Goal: Task Accomplishment & Management: Use online tool/utility

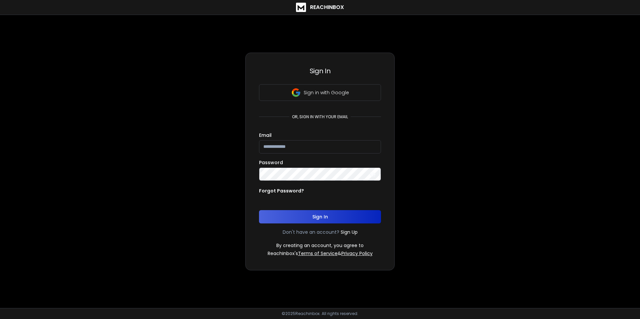
click at [302, 147] on input "email" at bounding box center [320, 146] width 122 height 13
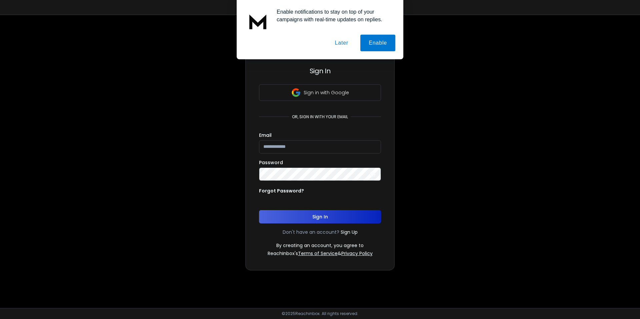
paste input "**********"
type input "**********"
click at [304, 213] on button "Sign In" at bounding box center [320, 216] width 122 height 13
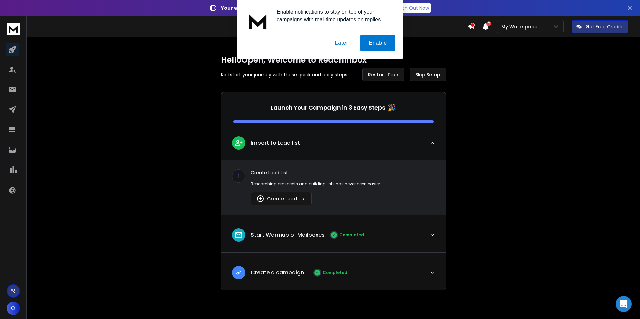
click at [342, 45] on button "Later" at bounding box center [341, 43] width 30 height 17
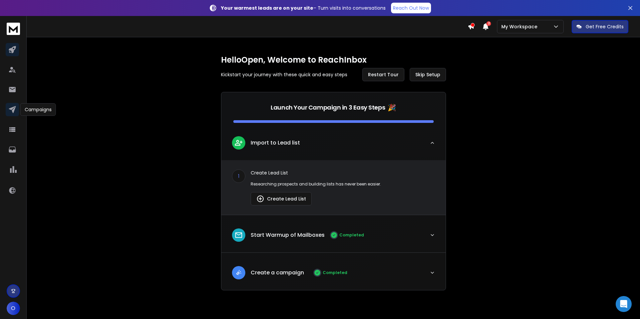
click at [13, 111] on icon at bounding box center [12, 109] width 7 height 7
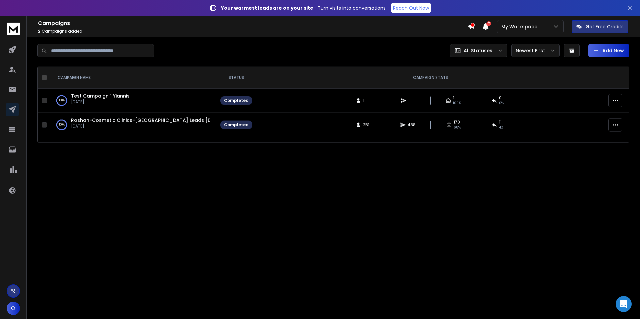
click at [102, 121] on span "Roshan-Cosmetic Clinics-[GEOGRAPHIC_DATA] Leads [DATE]" at bounding box center [146, 120] width 151 height 7
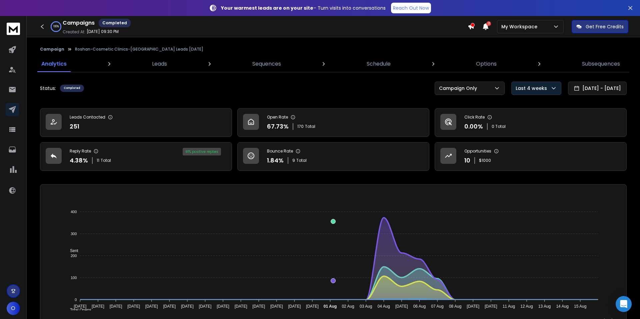
click at [521, 91] on p "Last 4 weeks" at bounding box center [533, 88] width 34 height 7
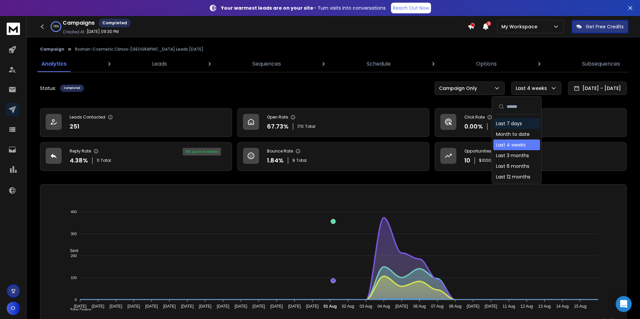
click at [514, 124] on div "Last 7 days" at bounding box center [509, 123] width 26 height 7
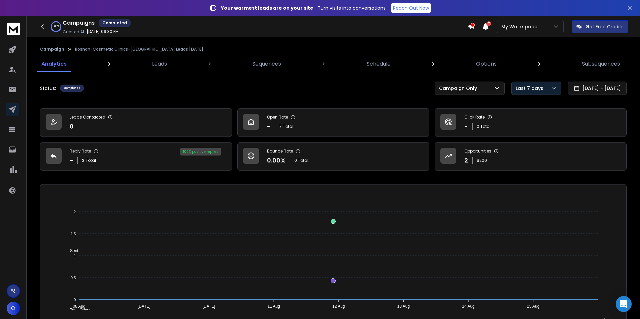
click at [525, 90] on div "Last 7 days" at bounding box center [536, 88] width 41 height 7
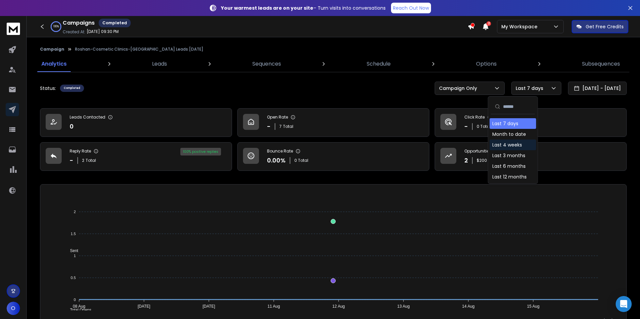
click at [515, 146] on div "Last 4 weeks" at bounding box center [507, 145] width 30 height 7
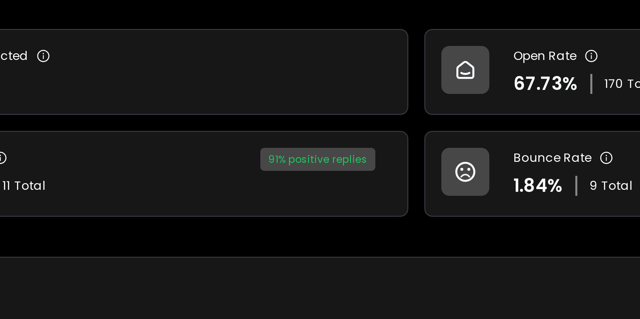
click at [187, 155] on div "91 % positive replies" at bounding box center [202, 152] width 38 height 8
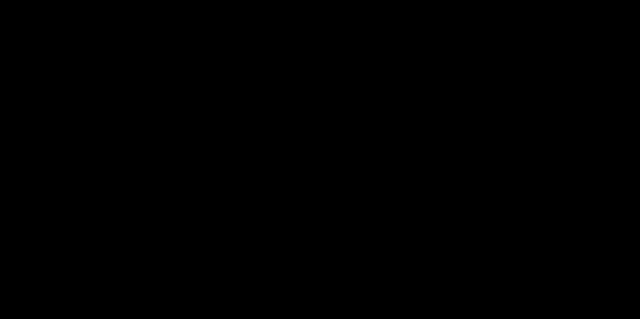
click at [192, 152] on div "Your warmest leads are on your site – Turn visits into conversations Reach Out …" at bounding box center [320, 159] width 640 height 319
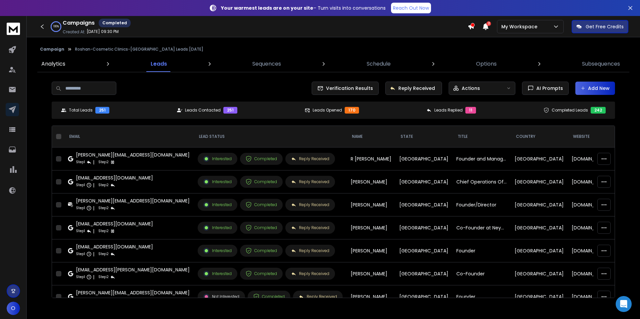
click at [61, 67] on p "Analytics" at bounding box center [53, 64] width 24 height 8
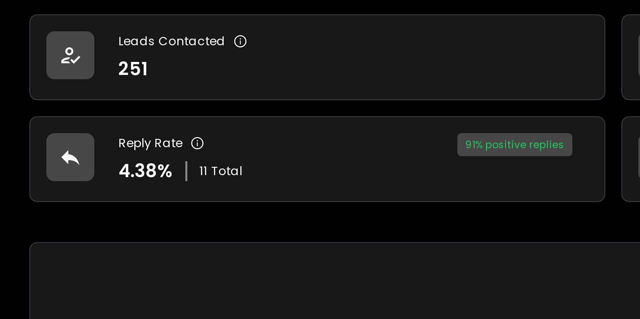
click at [185, 152] on div "91 % positive replies" at bounding box center [202, 152] width 38 height 8
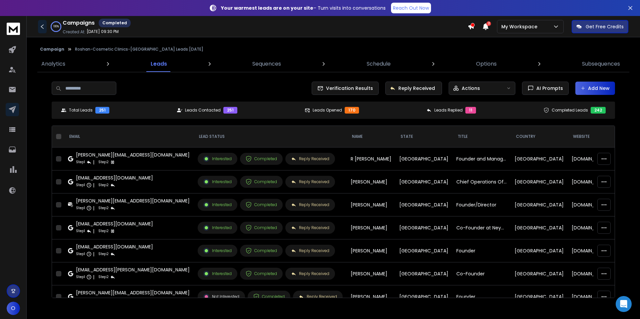
click at [41, 23] on button at bounding box center [42, 26] width 9 height 13
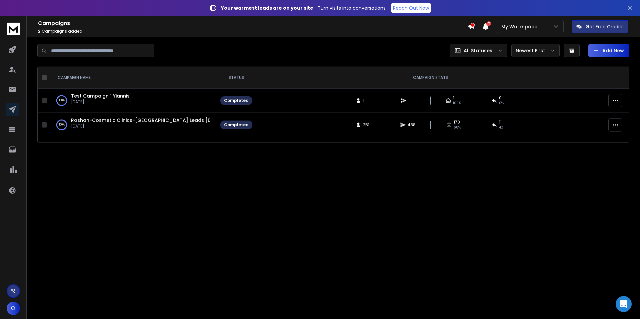
click at [88, 122] on span "Roshan-Cosmetic Clinics-[GEOGRAPHIC_DATA] Leads [DATE]" at bounding box center [146, 120] width 151 height 7
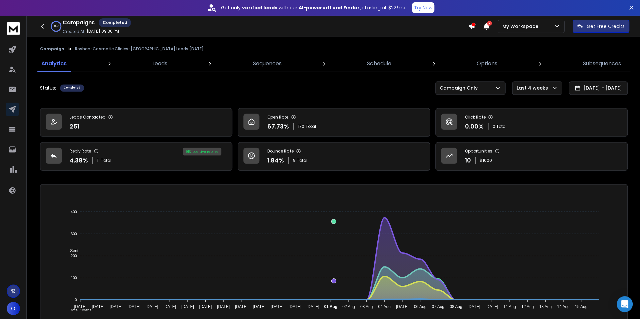
scroll to position [7, 0]
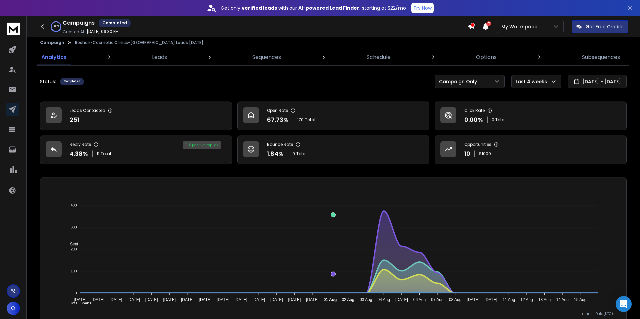
click at [212, 144] on div "91 % positive replies" at bounding box center [202, 145] width 38 height 8
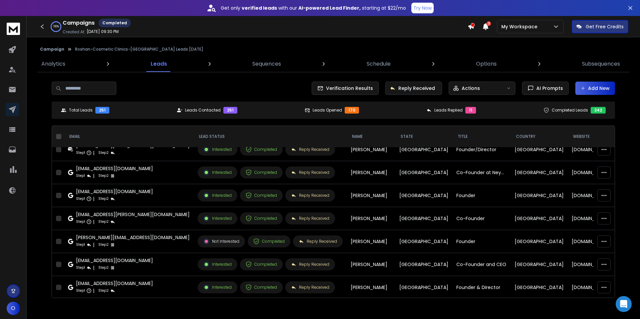
scroll to position [54, 0]
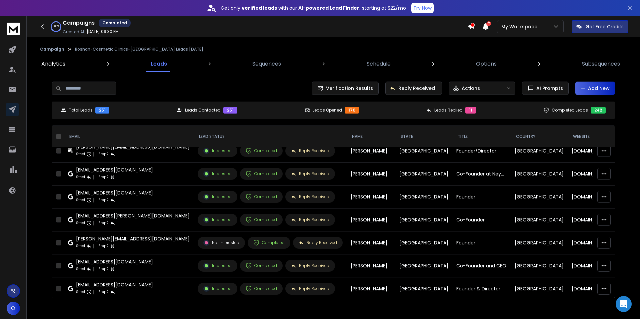
click at [45, 63] on p "Analytics" at bounding box center [53, 64] width 24 height 8
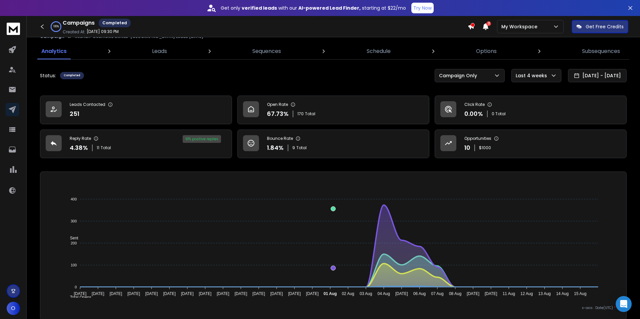
scroll to position [7, 0]
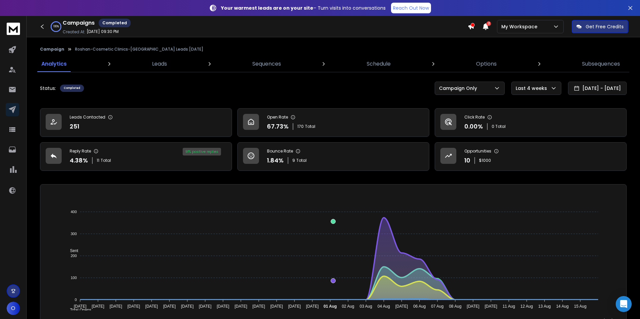
click at [198, 153] on div "91 % positive replies" at bounding box center [202, 152] width 38 height 8
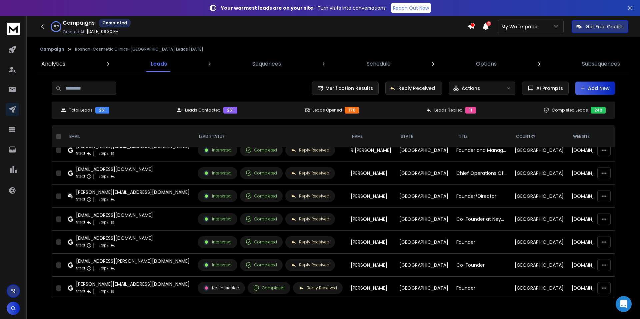
click at [41, 61] on p "Analytics" at bounding box center [53, 64] width 24 height 8
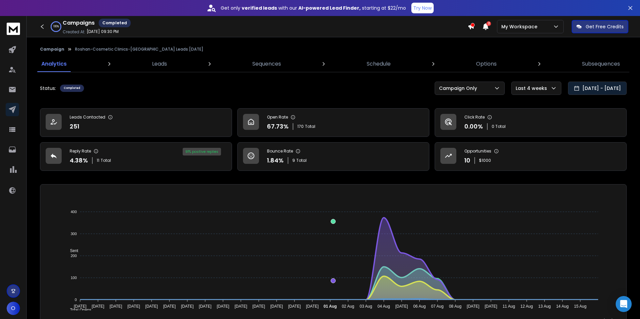
click at [588, 88] on button "[DATE] - [DATE]" at bounding box center [597, 88] width 59 height 13
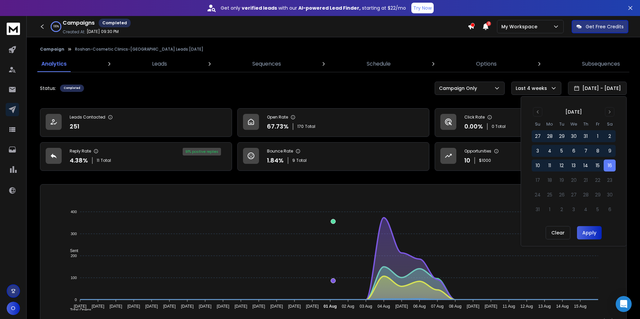
click at [538, 150] on button "3" at bounding box center [538, 151] width 12 height 12
click at [600, 151] on button "8" at bounding box center [598, 151] width 12 height 12
click at [594, 236] on button "Apply" at bounding box center [589, 232] width 25 height 13
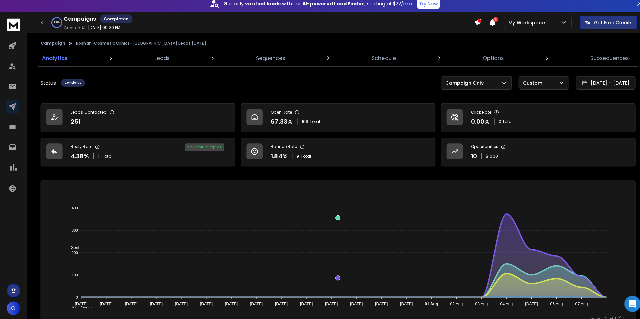
scroll to position [4, 0]
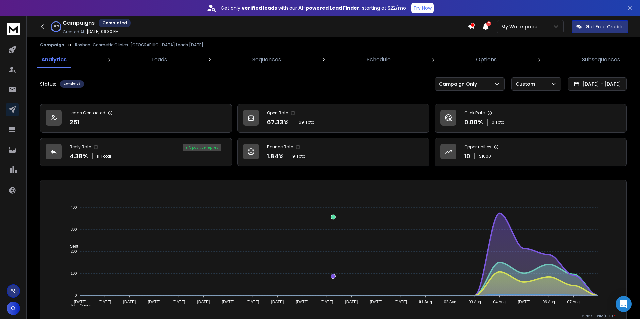
click at [204, 145] on div "91 % positive replies" at bounding box center [202, 148] width 38 height 8
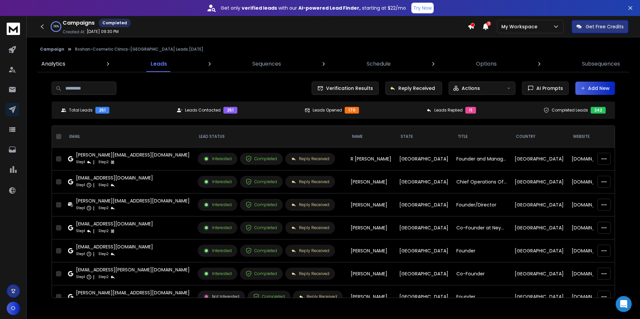
click at [65, 67] on link "Analytics" at bounding box center [53, 64] width 32 height 16
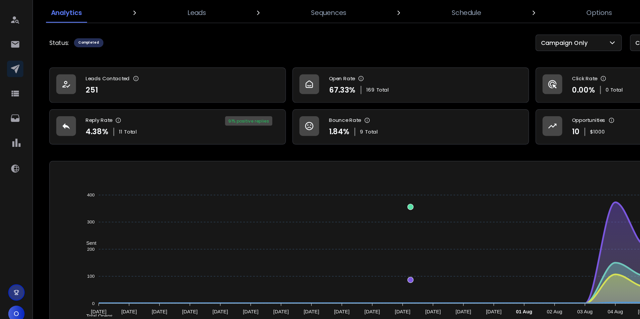
scroll to position [31, 0]
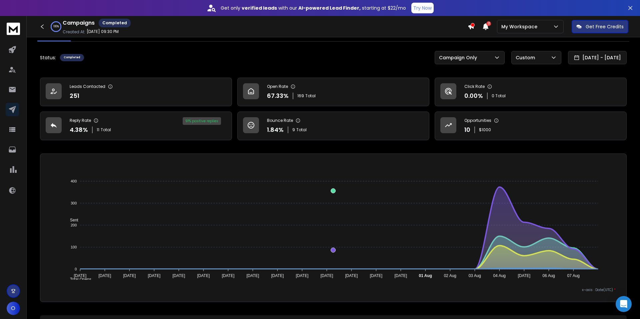
click at [194, 120] on div "91 % positive replies" at bounding box center [202, 121] width 38 height 8
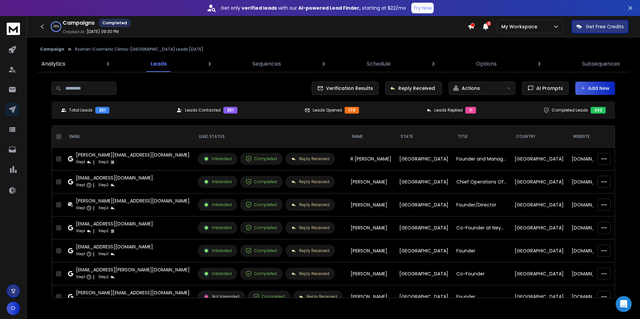
click at [52, 68] on link "Analytics" at bounding box center [53, 64] width 32 height 16
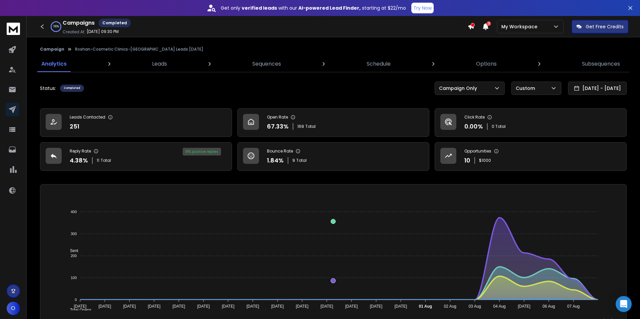
click at [205, 152] on div "91 % positive replies" at bounding box center [202, 152] width 38 height 8
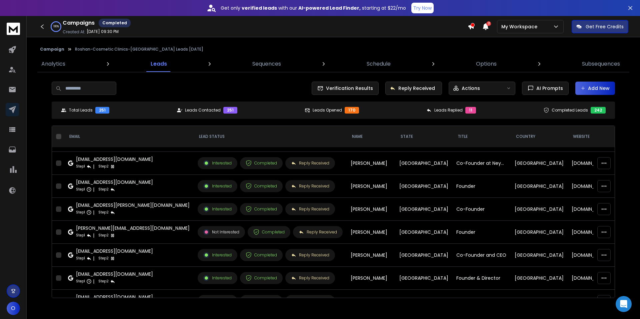
scroll to position [108, 0]
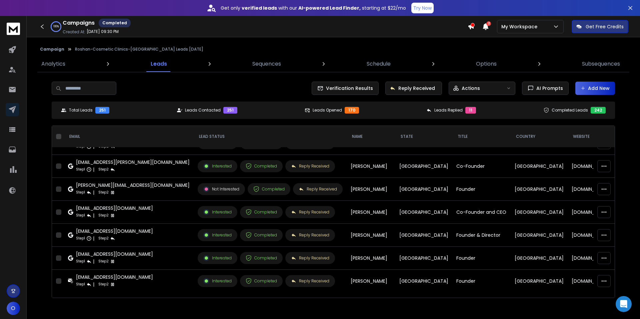
click at [151, 64] on p "Leads" at bounding box center [159, 64] width 16 height 8
click at [48, 66] on p "Analytics" at bounding box center [53, 64] width 24 height 8
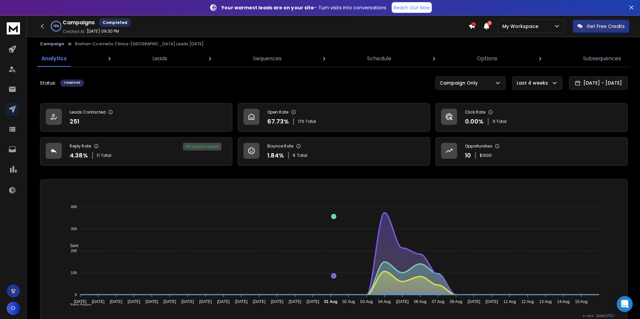
scroll to position [23, 0]
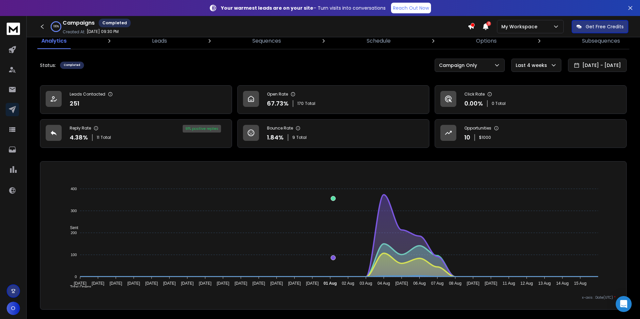
click at [192, 128] on div "91 % positive replies" at bounding box center [202, 129] width 38 height 8
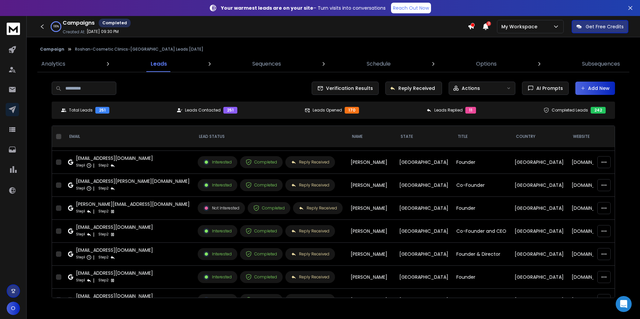
scroll to position [108, 0]
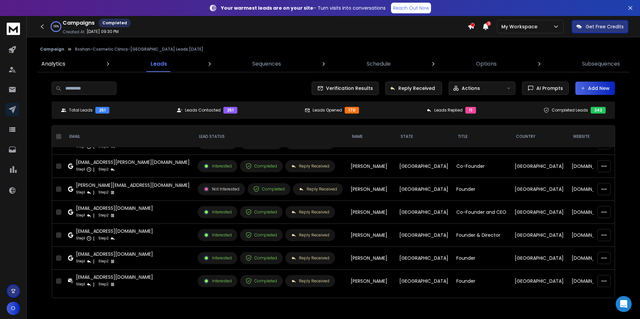
click at [55, 67] on p "Analytics" at bounding box center [53, 64] width 24 height 8
